Goal: Task Accomplishment & Management: Manage account settings

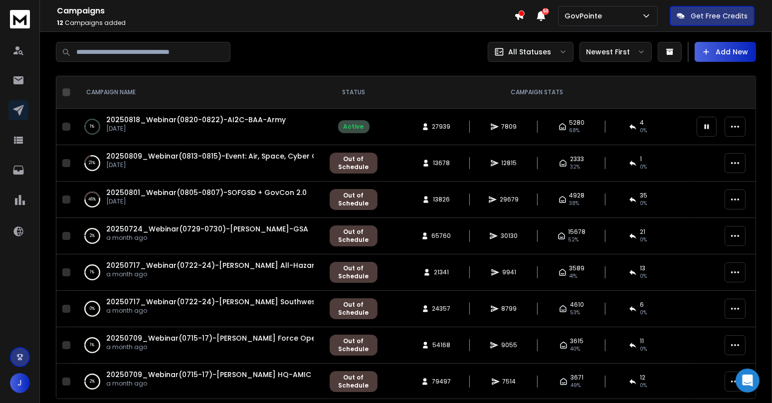
drag, startPoint x: 198, startPoint y: 119, endPoint x: 188, endPoint y: 119, distance: 10.5
click at [198, 119] on span "20250818_Webinar(0820-0822)-AI2C-BAA-Army" at bounding box center [195, 120] width 179 height 10
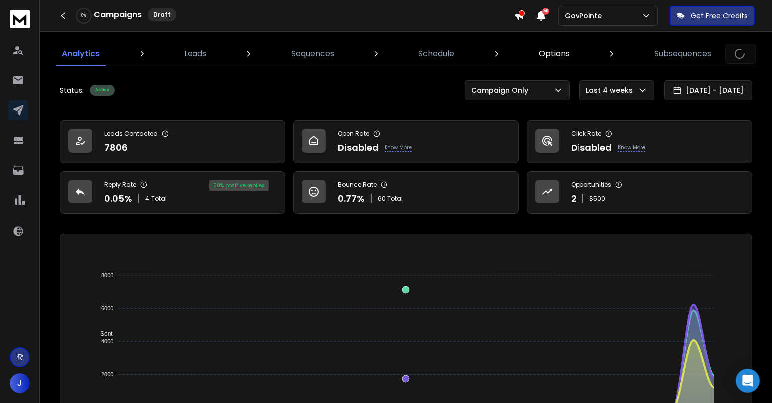
click at [560, 54] on p "Options" at bounding box center [554, 54] width 31 height 12
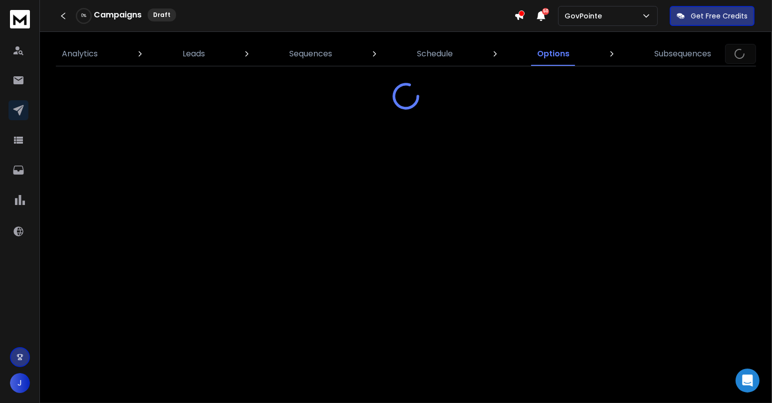
select select "**********"
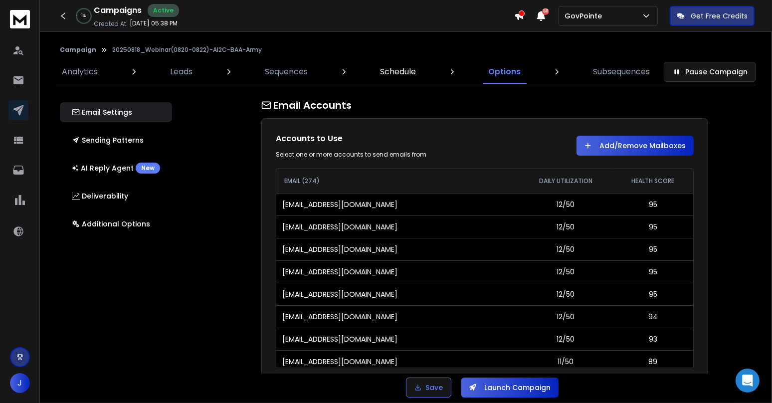
click at [402, 76] on p "Schedule" at bounding box center [398, 72] width 36 height 12
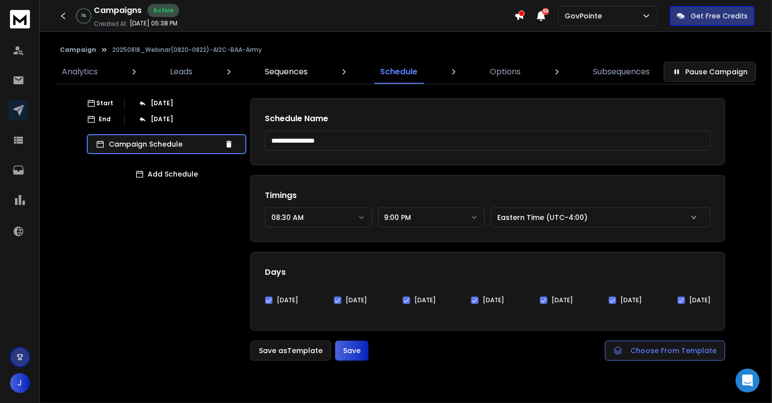
click at [294, 75] on p "Sequences" at bounding box center [286, 72] width 43 height 12
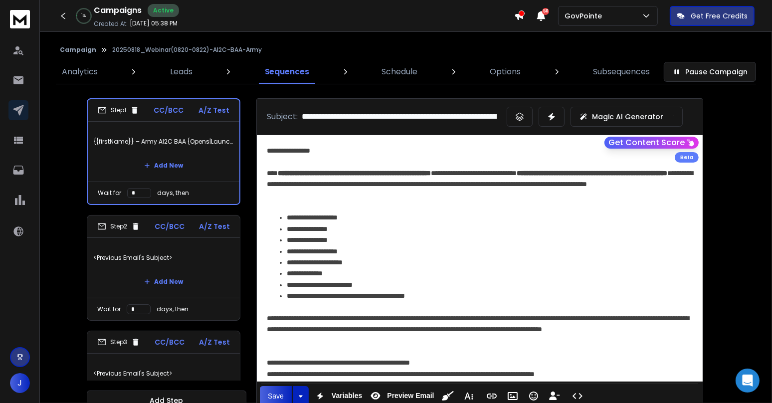
click at [211, 267] on p "<Previous Email's Subject>" at bounding box center [163, 258] width 141 height 28
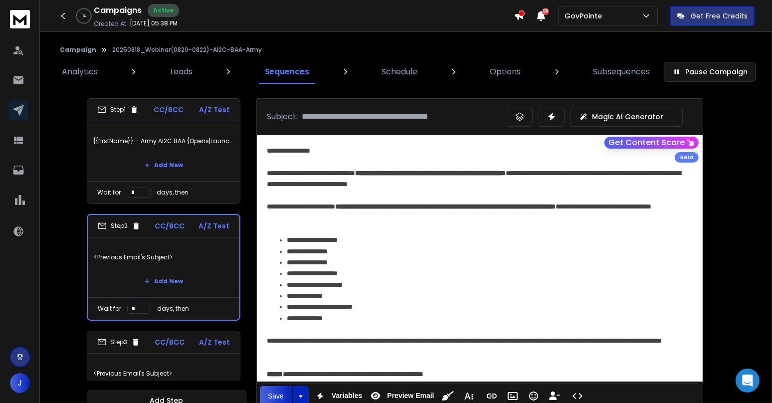
scroll to position [32, 0]
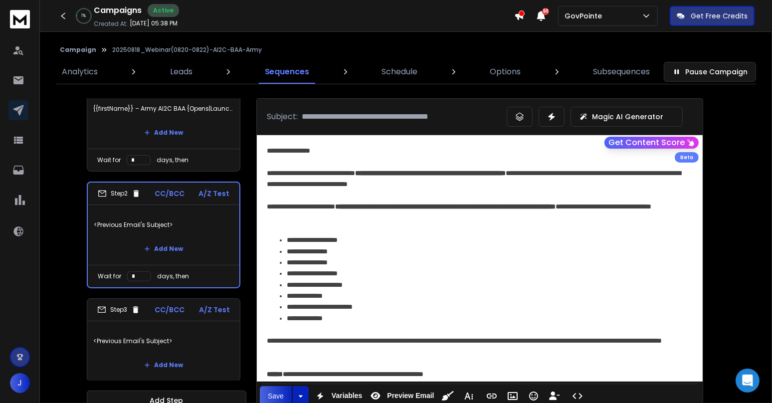
click at [206, 340] on p "<Previous Email's Subject>" at bounding box center [163, 341] width 141 height 28
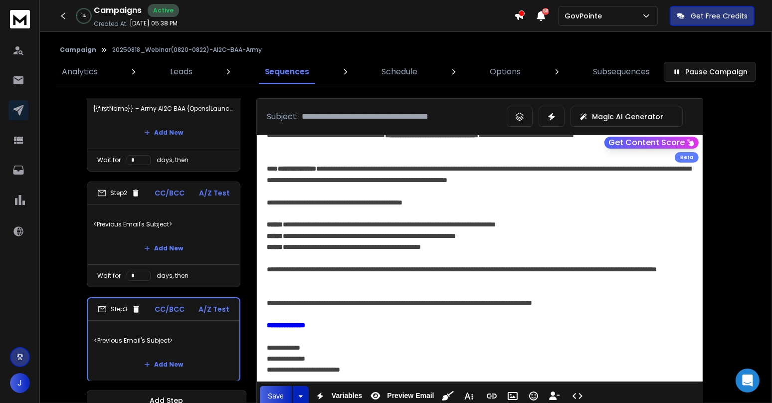
scroll to position [41, 0]
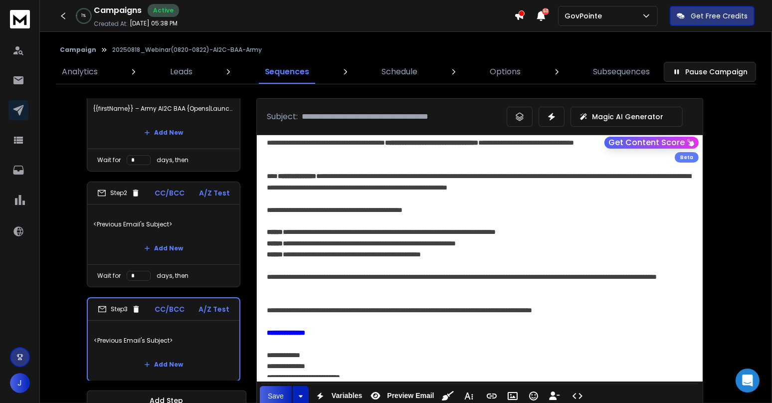
click at [198, 237] on p "<Previous Email's Subject>" at bounding box center [163, 224] width 141 height 28
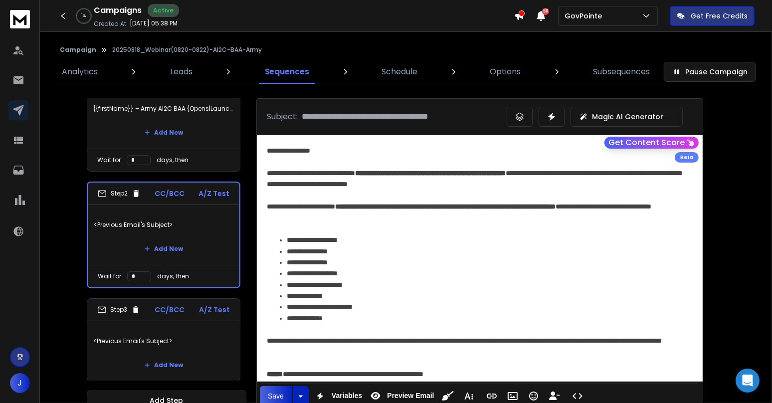
click at [222, 141] on div "Add New" at bounding box center [163, 133] width 141 height 20
type input "**********"
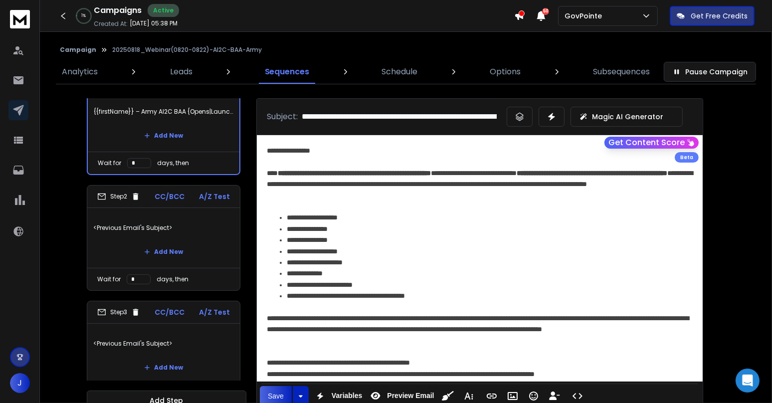
click at [212, 245] on div "Add New" at bounding box center [163, 252] width 141 height 20
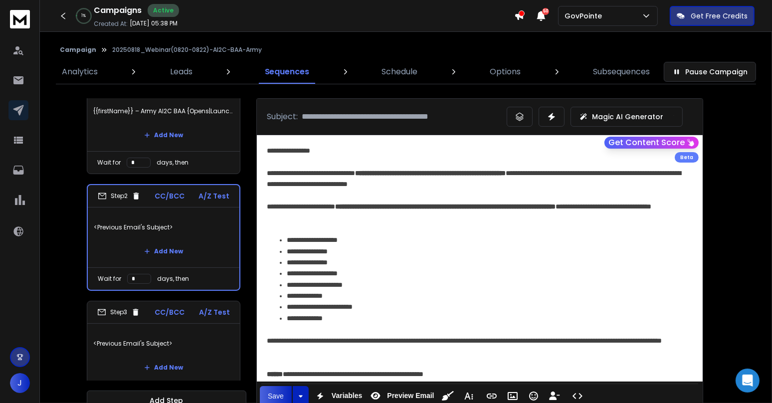
click at [206, 344] on p "<Previous Email's Subject>" at bounding box center [163, 344] width 141 height 28
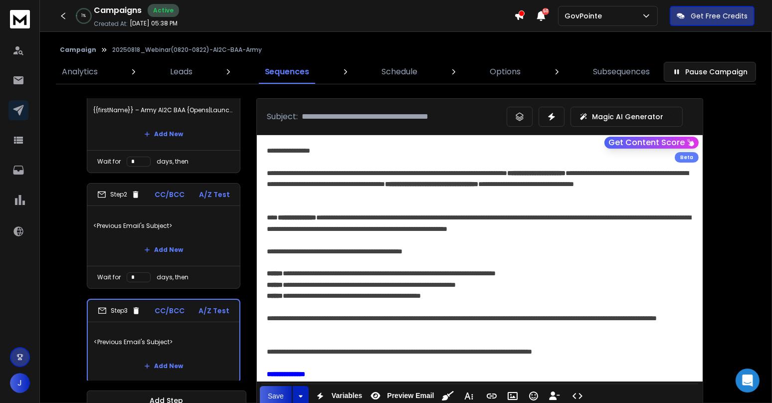
scroll to position [0, 0]
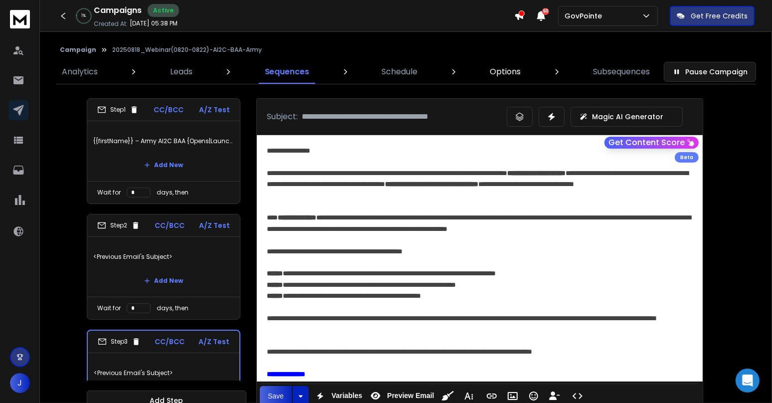
click at [497, 72] on p "Options" at bounding box center [505, 72] width 31 height 12
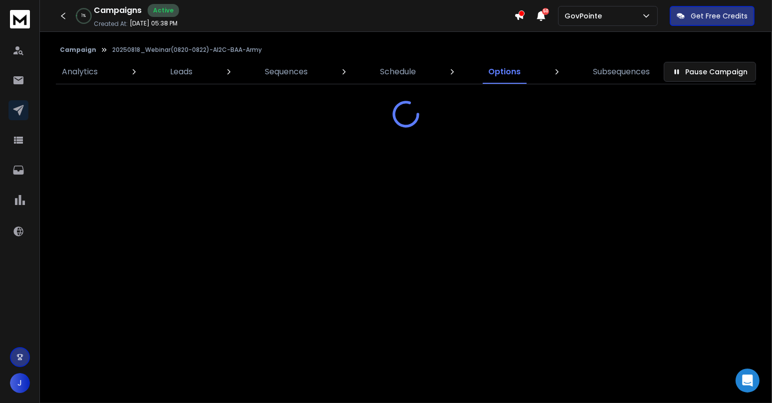
select select "**********"
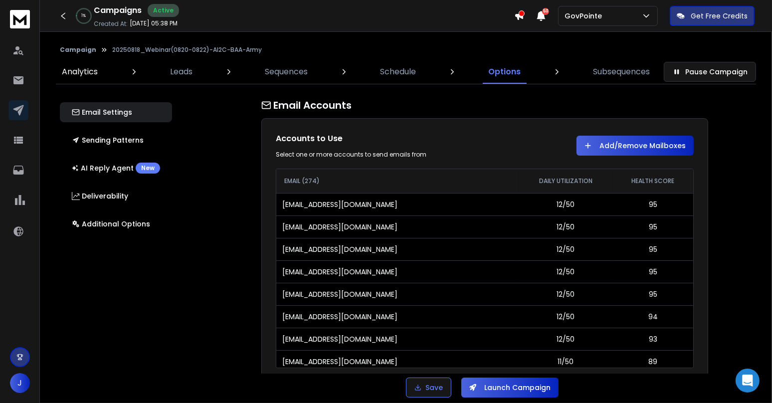
click at [91, 71] on p "Analytics" at bounding box center [80, 72] width 36 height 12
